Goal: Information Seeking & Learning: Check status

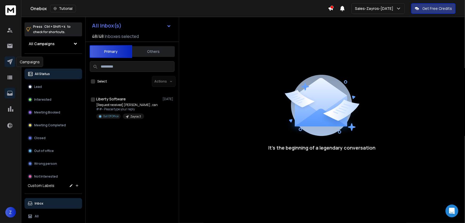
click at [11, 60] on icon at bounding box center [10, 62] width 6 height 6
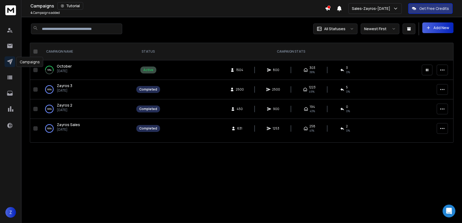
click at [99, 78] on td "53 % [DATE][DATE]" at bounding box center [86, 69] width 93 height 19
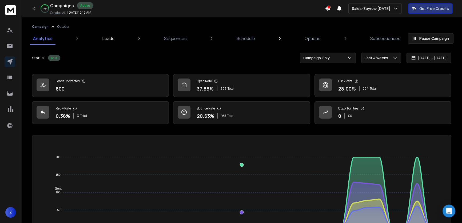
click at [110, 38] on p "Leads" at bounding box center [108, 38] width 12 height 6
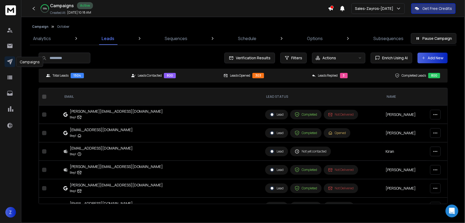
click at [13, 65] on link at bounding box center [10, 61] width 11 height 11
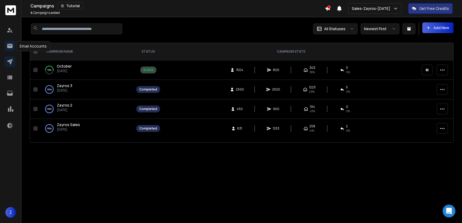
click at [10, 46] on icon at bounding box center [9, 46] width 5 height 4
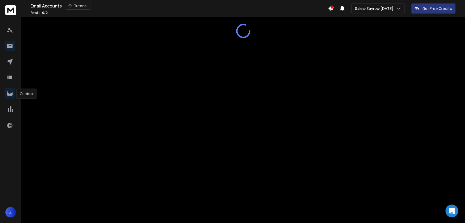
click at [7, 91] on icon at bounding box center [10, 93] width 6 height 6
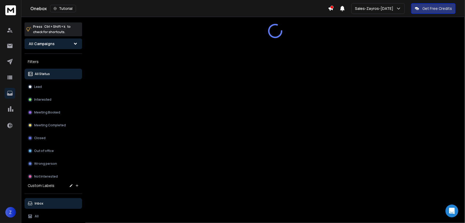
click at [64, 43] on button "All Campaigns" at bounding box center [54, 43] width 58 height 11
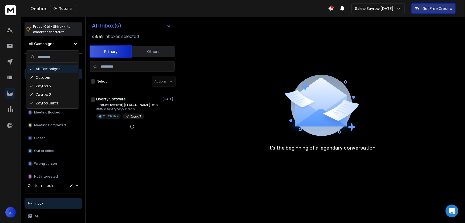
click at [45, 67] on div "All Campaigns" at bounding box center [52, 69] width 51 height 9
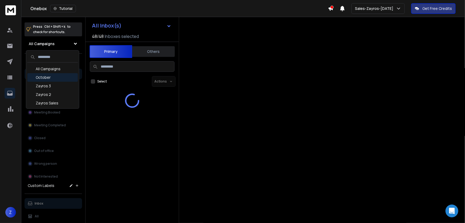
click at [43, 75] on div "October" at bounding box center [52, 77] width 51 height 9
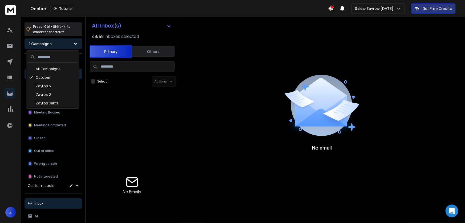
click at [69, 43] on button "1 Campaigns" at bounding box center [54, 43] width 58 height 11
click at [69, 44] on button "1 Campaigns" at bounding box center [54, 43] width 58 height 11
click at [75, 45] on icon at bounding box center [75, 43] width 5 height 5
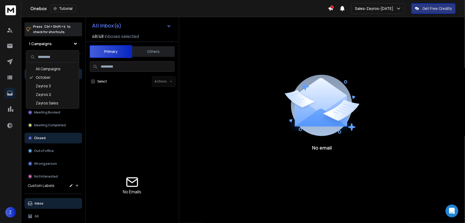
click at [62, 138] on button "Closed" at bounding box center [54, 138] width 58 height 11
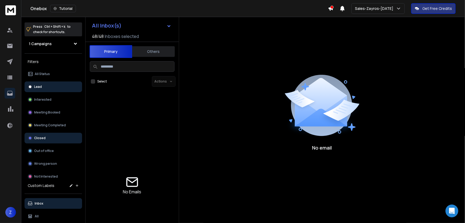
click at [44, 87] on button "Lead" at bounding box center [54, 86] width 58 height 11
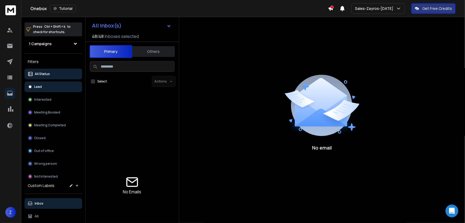
click at [47, 77] on button "All Status" at bounding box center [54, 74] width 58 height 11
click at [161, 46] on button "Others" at bounding box center [153, 52] width 43 height 12
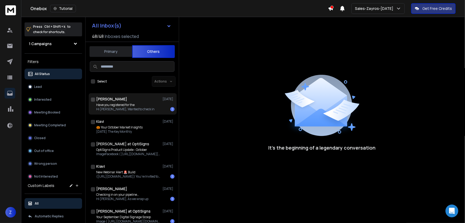
click at [114, 109] on p "Hi [PERSON_NAME], Wanted to check in" at bounding box center [125, 109] width 58 height 4
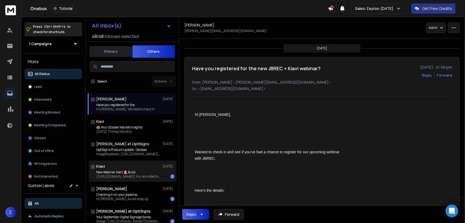
click at [128, 176] on p "([URL][DOMAIN_NAME]) You’re Invited to Our Upcoming" at bounding box center [128, 176] width 64 height 4
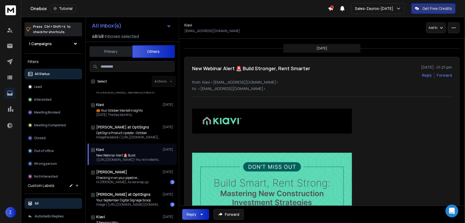
scroll to position [24, 0]
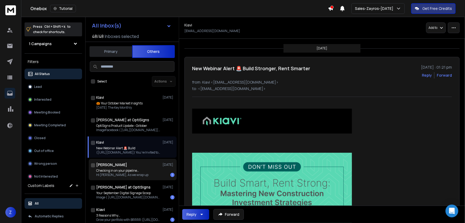
click at [130, 173] on p "Hi [PERSON_NAME], As we wrap up" at bounding box center [122, 174] width 52 height 4
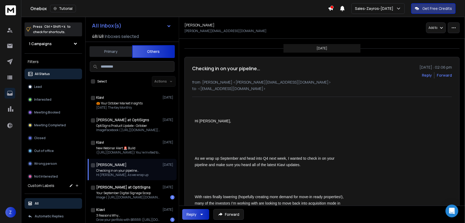
click at [40, 70] on button "All Status" at bounding box center [54, 74] width 58 height 11
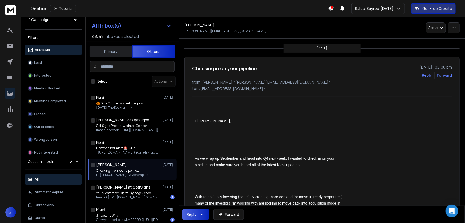
click at [51, 181] on button "All" at bounding box center [54, 179] width 58 height 11
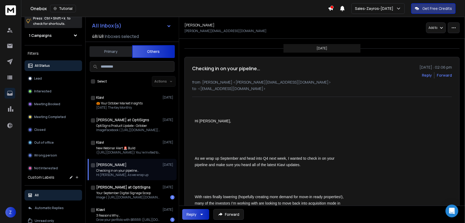
scroll to position [0, 0]
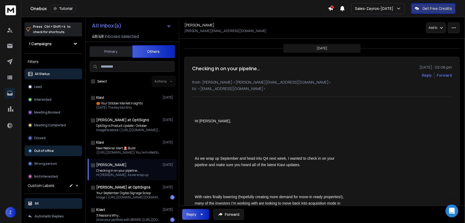
click at [45, 150] on p "Out of office" at bounding box center [44, 151] width 20 height 4
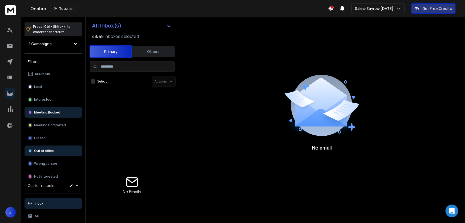
click at [40, 109] on button "Meeting Booked" at bounding box center [54, 112] width 58 height 11
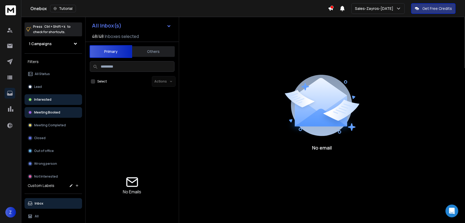
click at [43, 99] on p "Interested" at bounding box center [42, 99] width 17 height 4
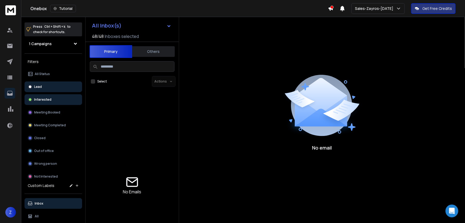
click at [43, 90] on button "Lead" at bounding box center [54, 86] width 58 height 11
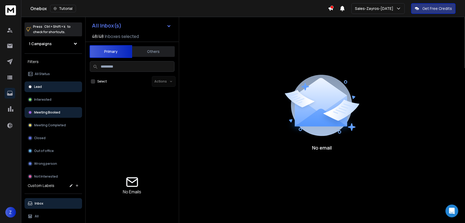
click at [46, 114] on button "Meeting Booked" at bounding box center [54, 112] width 58 height 11
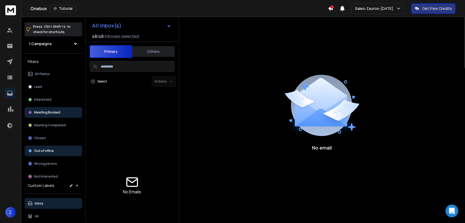
click at [44, 152] on p "Out of office" at bounding box center [44, 151] width 20 height 4
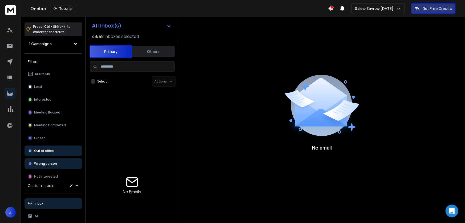
click at [45, 165] on p "Wrong person" at bounding box center [45, 163] width 23 height 4
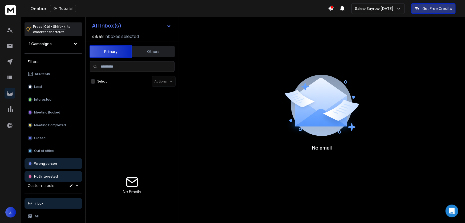
click at [45, 177] on p "Not Interested" at bounding box center [46, 176] width 24 height 4
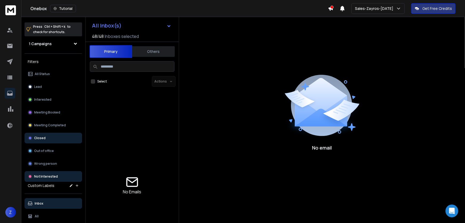
click at [40, 138] on p "Closed" at bounding box center [39, 138] width 11 height 4
click at [38, 62] on h3 "Filters" at bounding box center [54, 61] width 58 height 7
click at [42, 51] on div "Press Ctrl + Shift + k to check for shortcuts. 1 Campaigns 1 Campaigns Filters …" at bounding box center [53, 128] width 64 height 223
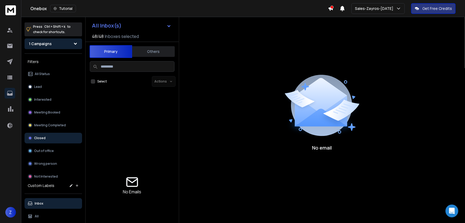
click at [47, 45] on h1 "1 Campaigns" at bounding box center [40, 43] width 23 height 5
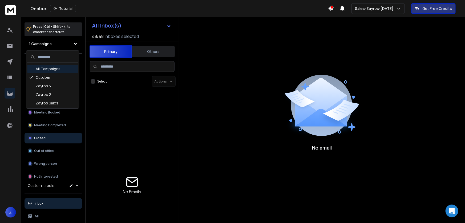
click at [46, 65] on div "All Campaigns" at bounding box center [52, 69] width 51 height 9
click at [73, 43] on icon at bounding box center [75, 43] width 5 height 5
click at [73, 41] on icon at bounding box center [75, 43] width 5 height 5
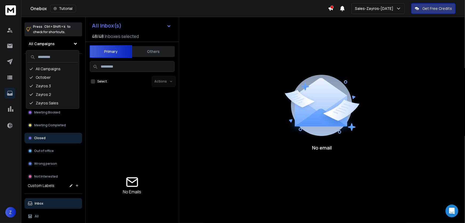
click at [42, 170] on div "All Status Lead Interested Meeting Booked Meeting Completed Closed Out of offic…" at bounding box center [54, 125] width 58 height 113
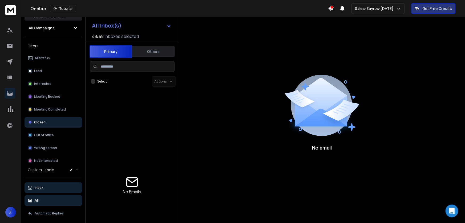
scroll to position [48, 0]
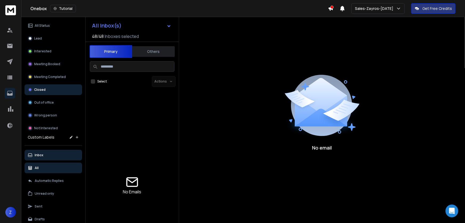
click at [39, 165] on button "All" at bounding box center [54, 167] width 58 height 11
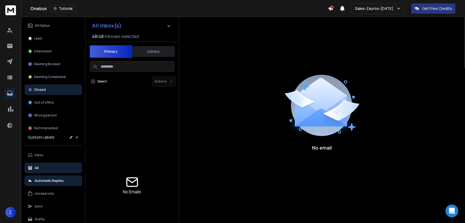
click at [44, 179] on p "Automatic Replies" at bounding box center [49, 180] width 29 height 4
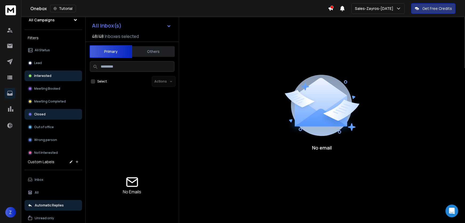
scroll to position [0, 0]
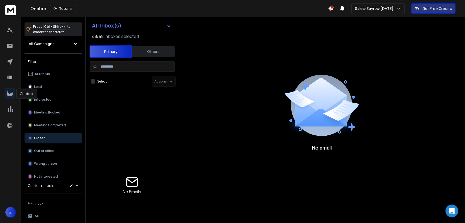
click at [11, 93] on icon at bounding box center [10, 93] width 6 height 6
click at [40, 74] on p "All Status" at bounding box center [42, 74] width 15 height 4
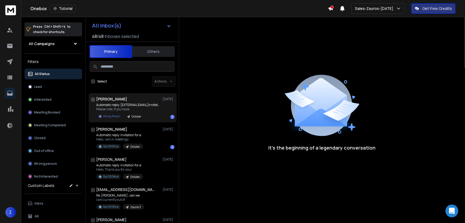
click at [120, 109] on p "Please note, if you have" at bounding box center [128, 109] width 64 height 4
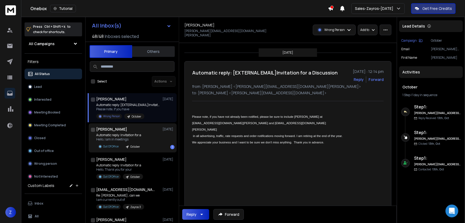
click at [117, 138] on p "Hello, I am in meetings" at bounding box center [119, 139] width 47 height 4
